Goal: Find specific page/section

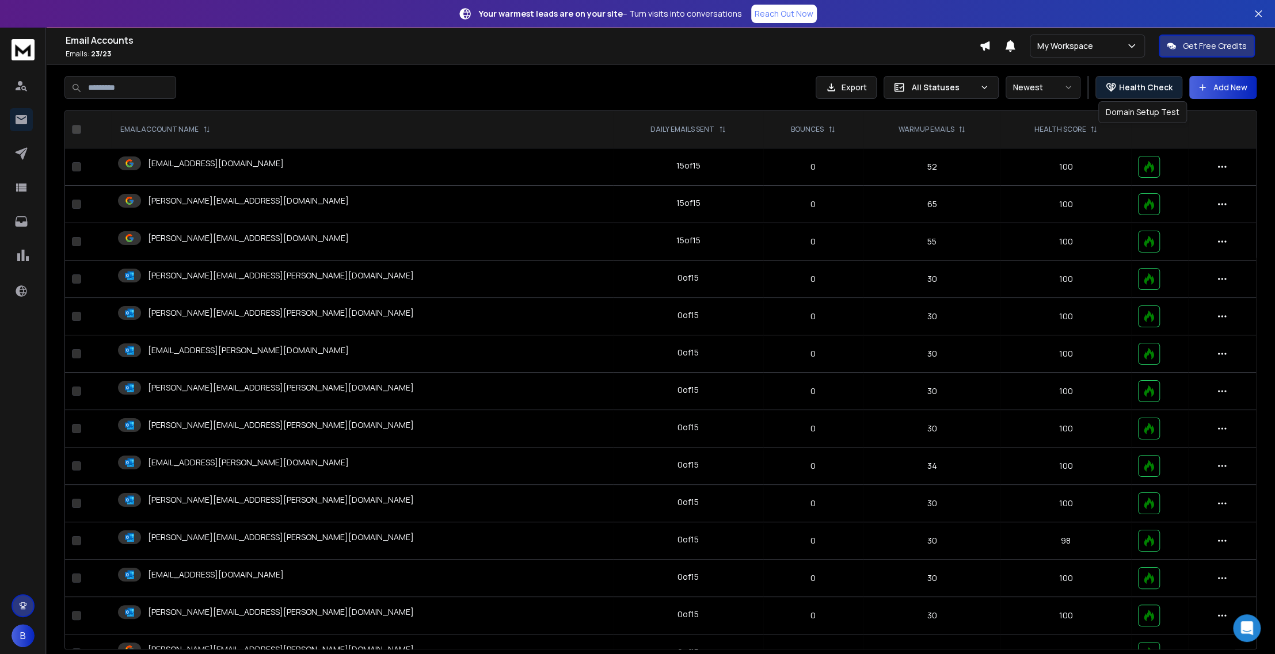
click at [1142, 92] on p "Health Check" at bounding box center [1146, 88] width 54 height 12
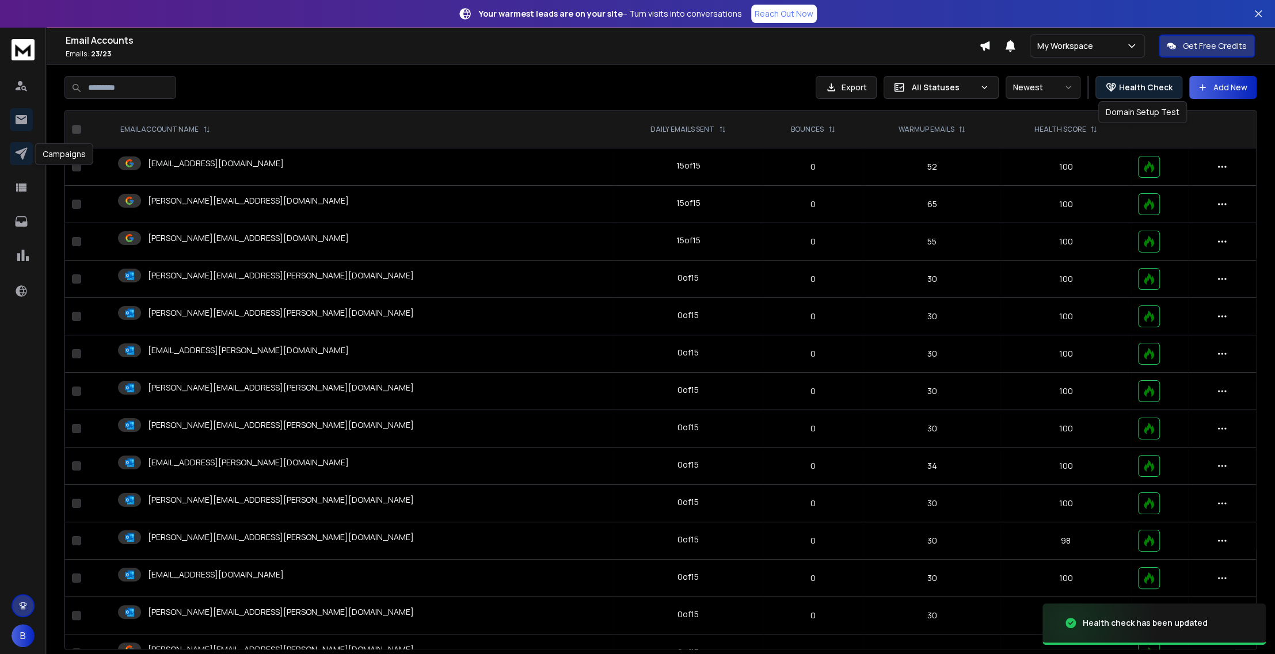
click at [19, 157] on icon at bounding box center [21, 154] width 14 height 14
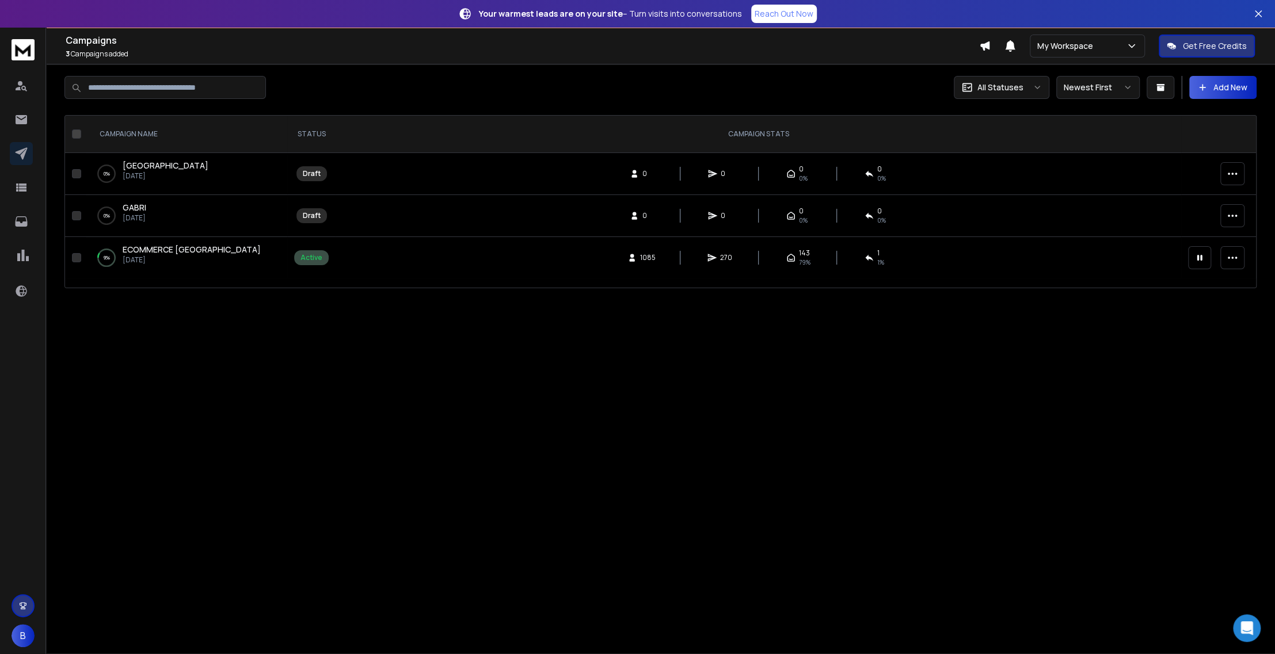
click at [162, 246] on span "ECOMMERCE [GEOGRAPHIC_DATA]" at bounding box center [192, 249] width 138 height 11
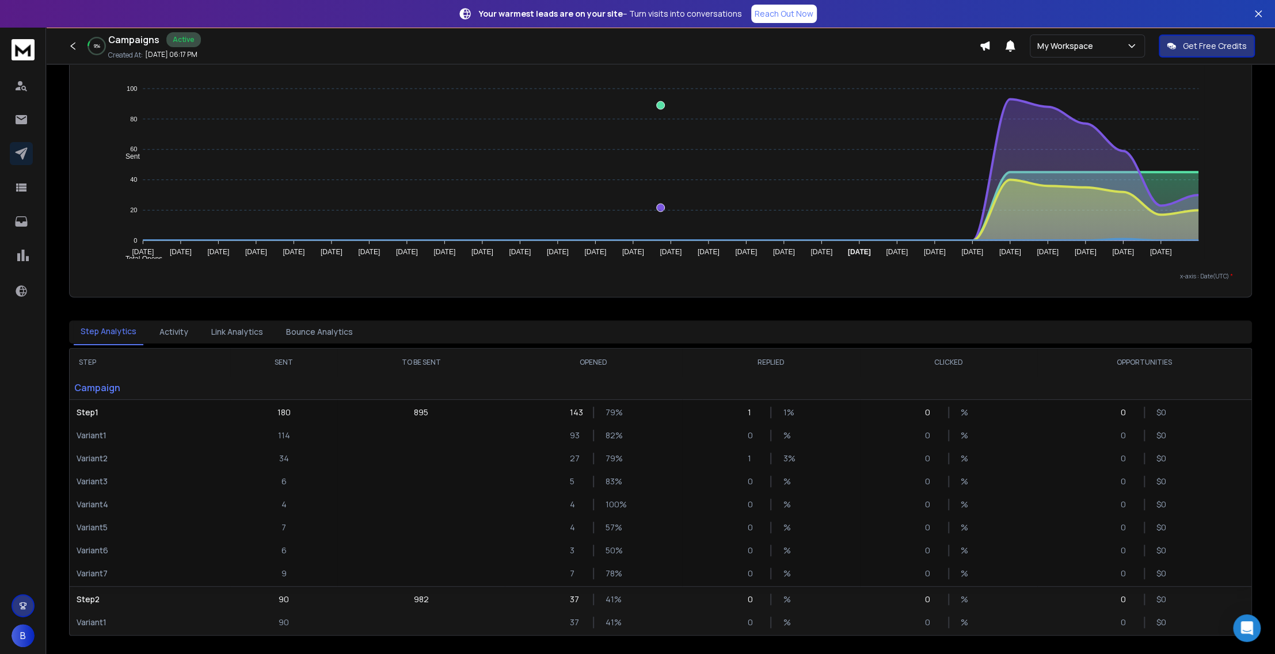
scroll to position [277, 0]
